Goal: Communication & Community: Ask a question

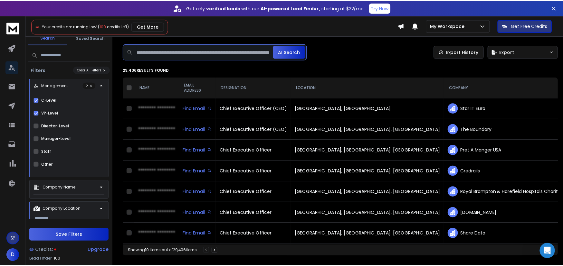
scroll to position [132, 0]
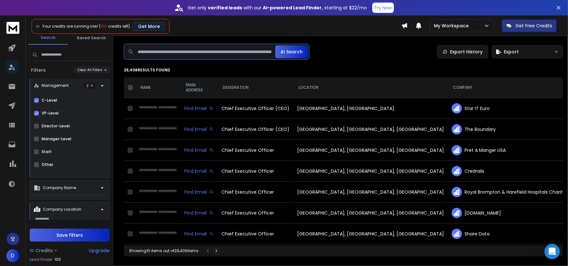
click at [151, 24] on button "Get More" at bounding box center [148, 26] width 33 height 9
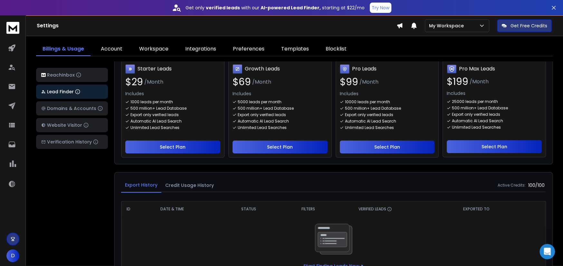
scroll to position [120, 0]
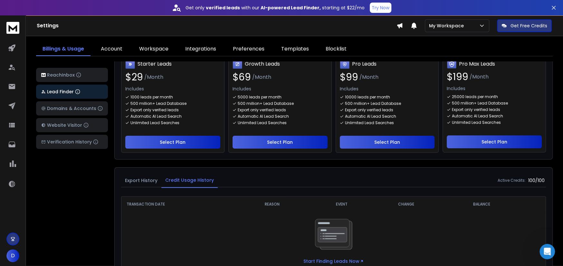
click at [181, 177] on button "Credit Usage History" at bounding box center [189, 180] width 56 height 15
click at [135, 179] on button "Export History" at bounding box center [141, 181] width 40 height 14
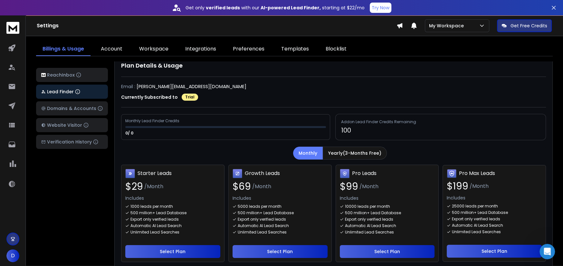
scroll to position [0, 0]
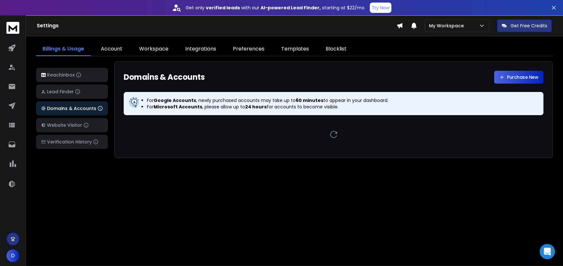
click at [48, 107] on button "Domains & Accounts" at bounding box center [72, 108] width 72 height 14
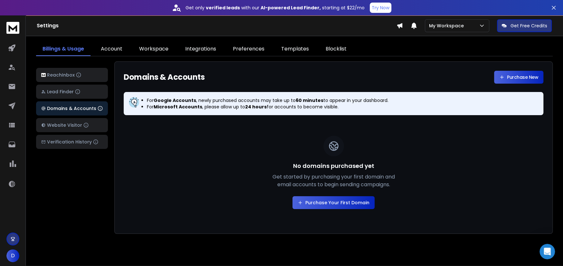
click at [333, 209] on link "Purchase Your First Domain" at bounding box center [334, 203] width 82 height 13
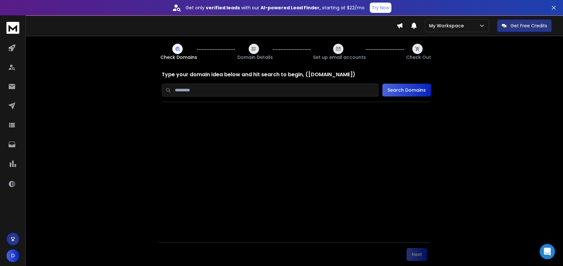
click at [250, 90] on input at bounding box center [270, 90] width 217 height 13
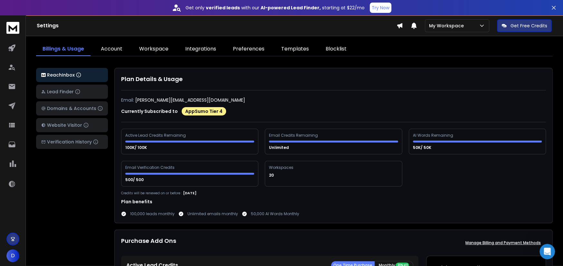
click at [200, 46] on link "Integrations" at bounding box center [201, 50] width 44 height 14
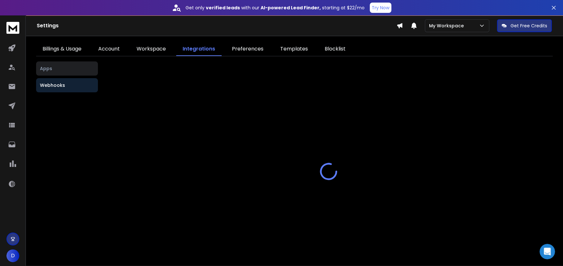
click at [55, 85] on button "Webhooks" at bounding box center [67, 85] width 62 height 14
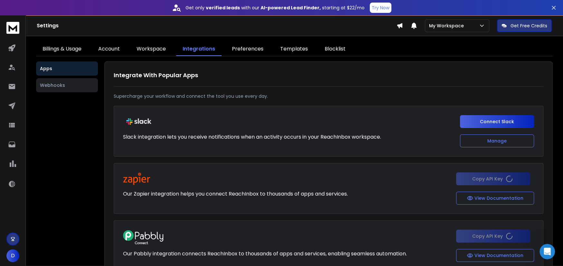
click at [66, 65] on button "Apps" at bounding box center [67, 69] width 62 height 14
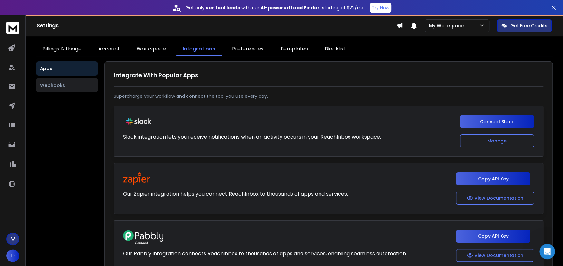
click at [239, 48] on link "Preferences" at bounding box center [248, 50] width 44 height 14
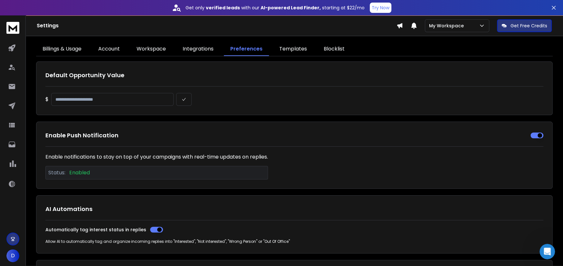
click at [292, 47] on link "Templates" at bounding box center [293, 50] width 41 height 14
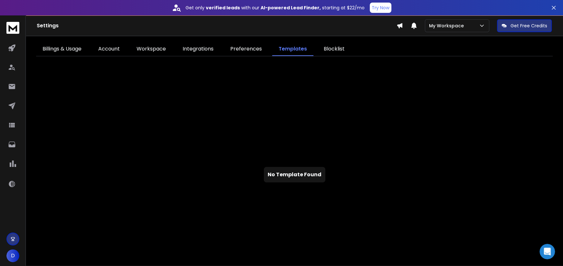
click at [331, 47] on link "Blocklist" at bounding box center [334, 50] width 34 height 14
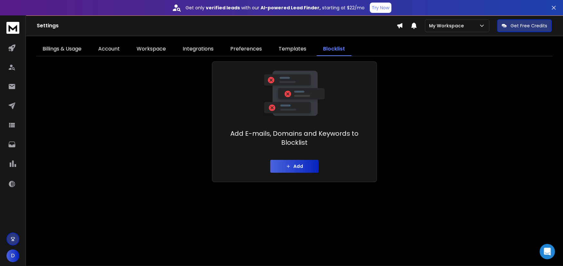
click at [59, 48] on link "Billings & Usage" at bounding box center [62, 50] width 52 height 14
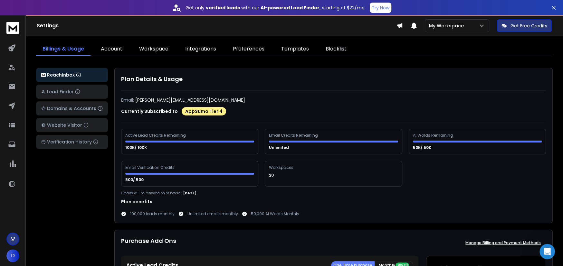
click at [62, 141] on button "Verification History" at bounding box center [72, 142] width 72 height 14
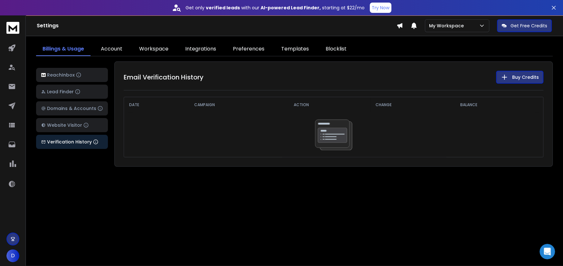
click at [59, 123] on button "Website Visitor" at bounding box center [72, 125] width 72 height 14
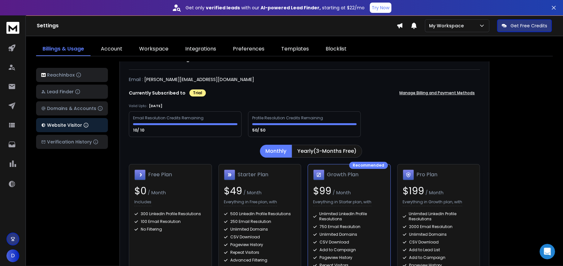
scroll to position [32, 0]
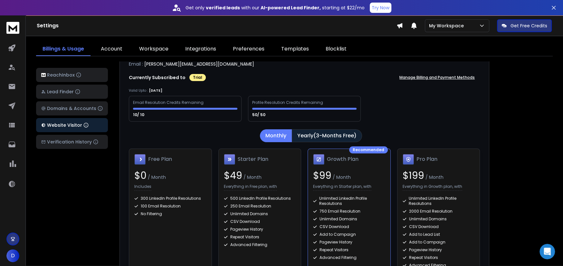
click at [323, 136] on button "Yearly(3-Months Free)" at bounding box center [327, 136] width 70 height 13
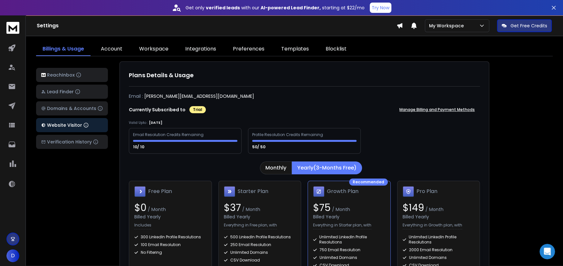
scroll to position [0, 0]
click at [427, 107] on p "Manage Billing and Payment Methods" at bounding box center [436, 109] width 75 height 5
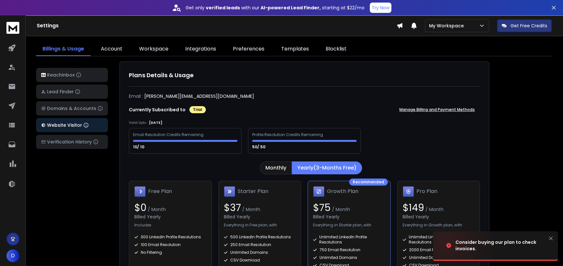
click at [494, 248] on div "Consider buying our plan to check invoices." at bounding box center [503, 245] width 95 height 13
click at [551, 239] on div "Consider buying our plan to check invoices." at bounding box center [498, 246] width 120 height 28
click at [11, 48] on icon at bounding box center [11, 47] width 7 height 7
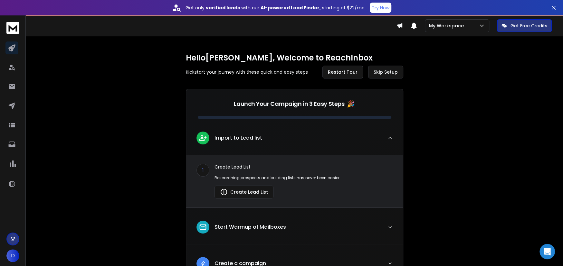
scroll to position [31, 0]
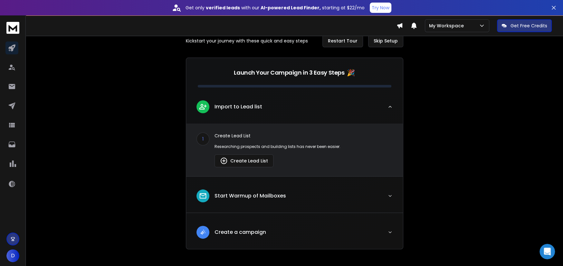
click at [353, 232] on button "Create a campaign" at bounding box center [294, 235] width 217 height 28
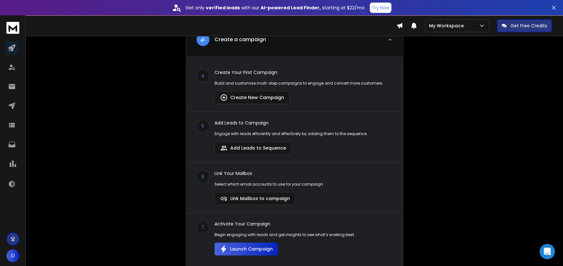
scroll to position [225, 0]
click at [283, 201] on button "Link Mailbox to campaign" at bounding box center [255, 198] width 81 height 13
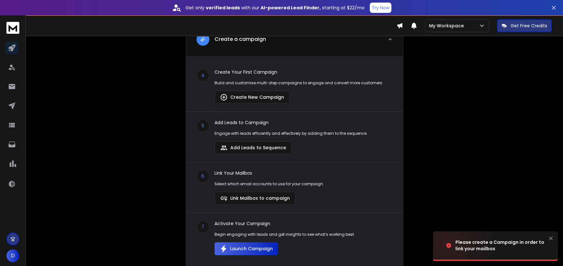
click at [552, 237] on div "Please create a Campaign in order to link your mailbox" at bounding box center [498, 246] width 120 height 28
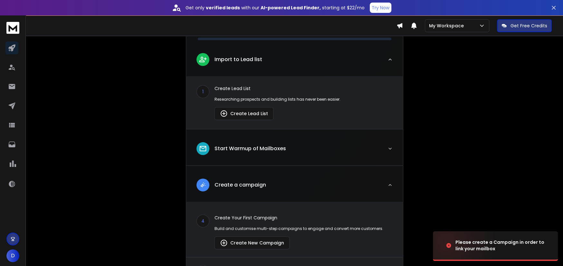
scroll to position [0, 0]
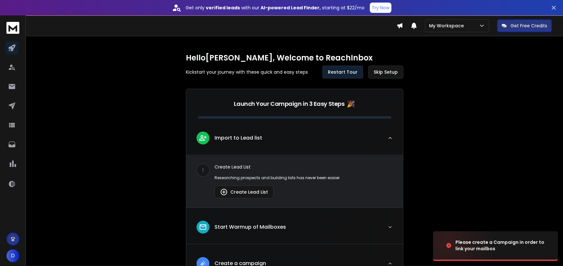
click at [343, 71] on button "Restart Tour" at bounding box center [342, 72] width 41 height 13
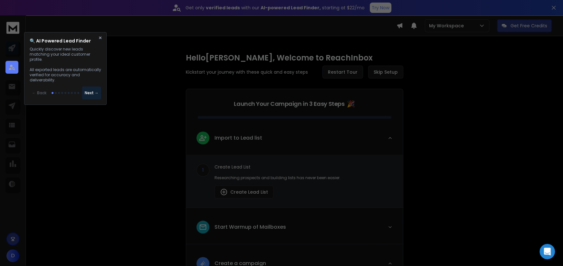
click at [91, 91] on button "Next →" at bounding box center [91, 93] width 19 height 13
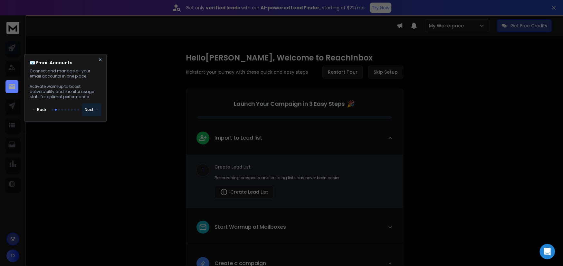
click at [91, 110] on button "Next →" at bounding box center [91, 109] width 19 height 13
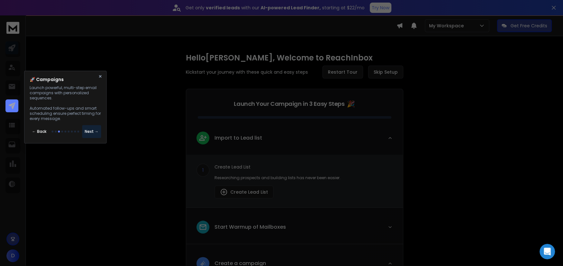
click at [89, 129] on button "Next →" at bounding box center [91, 131] width 19 height 13
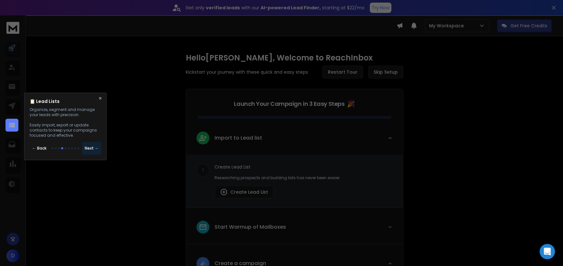
click at [93, 148] on button "Next →" at bounding box center [91, 148] width 19 height 13
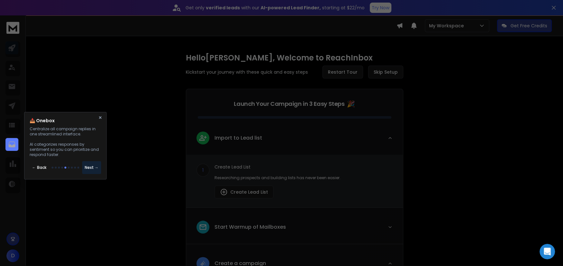
click at [93, 169] on button "Next →" at bounding box center [91, 167] width 19 height 13
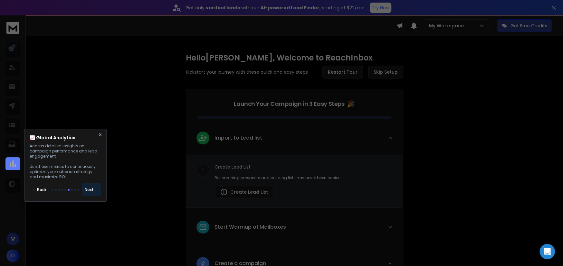
click at [91, 193] on button "Next →" at bounding box center [91, 190] width 19 height 13
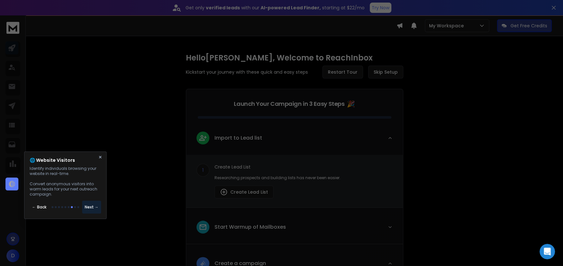
click at [91, 207] on button "Next →" at bounding box center [91, 207] width 19 height 13
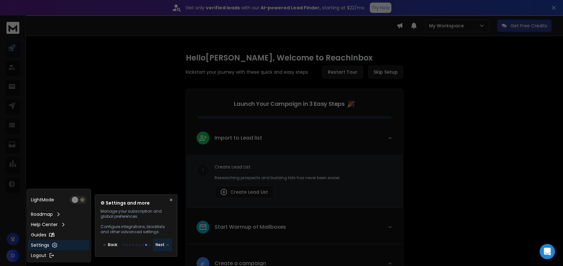
click at [162, 244] on button "Next →" at bounding box center [162, 245] width 19 height 13
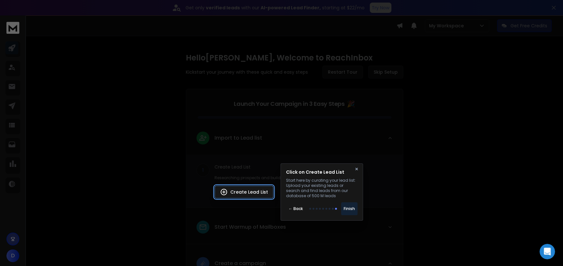
click at [350, 207] on button "Finish" at bounding box center [349, 209] width 16 height 13
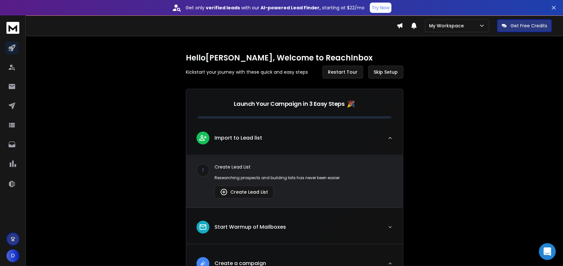
click at [546, 248] on icon "Open Intercom Messenger" at bounding box center [546, 251] width 11 height 11
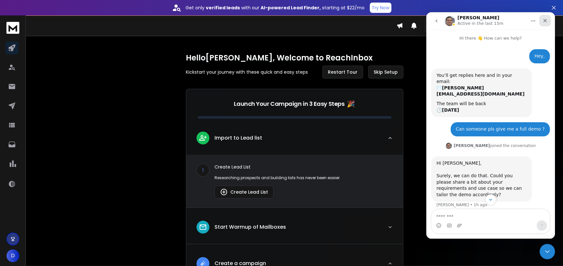
click at [545, 21] on icon "Close" at bounding box center [545, 21] width 4 height 4
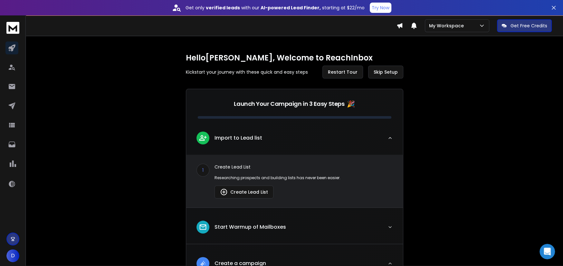
click at [519, 24] on p "Get Free Credits" at bounding box center [529, 26] width 37 height 6
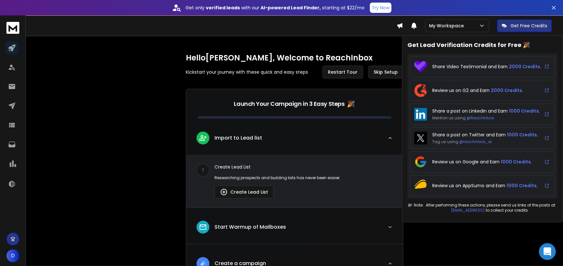
click at [547, 252] on icon "Open Intercom Messenger" at bounding box center [546, 251] width 11 height 11
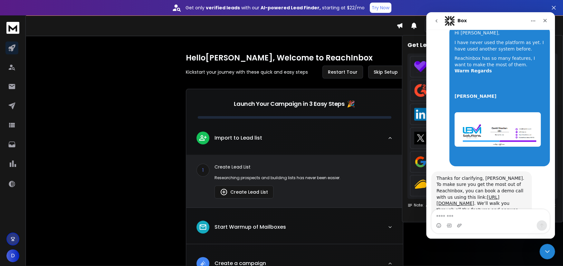
scroll to position [183, 0]
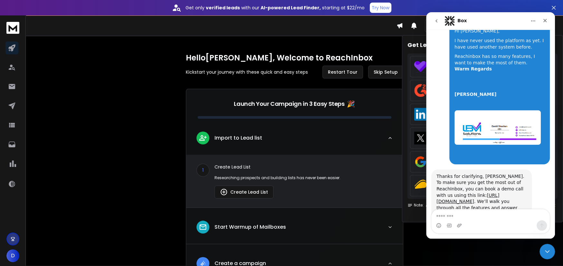
click at [464, 219] on textarea "Message…" at bounding box center [491, 215] width 118 height 11
type textarea "*"
type textarea "**********"
click at [542, 225] on icon "Send a message…" at bounding box center [541, 225] width 5 height 5
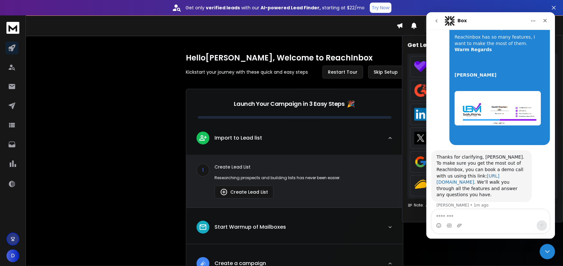
click at [471, 174] on link "[URL][DOMAIN_NAME]" at bounding box center [468, 180] width 63 height 12
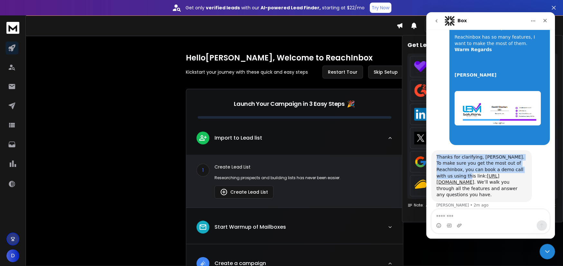
drag, startPoint x: 515, startPoint y: 150, endPoint x: 438, endPoint y: 138, distance: 78.6
click at [434, 150] on div "Thanks for clarifying, [PERSON_NAME]. To make sure you get the most out of Reac…" at bounding box center [481, 176] width 101 height 52
copy div "Thanks for clarifying, [PERSON_NAME]. To make sure you get the most out of Reac…"
